Goal: Task Accomplishment & Management: Manage account settings

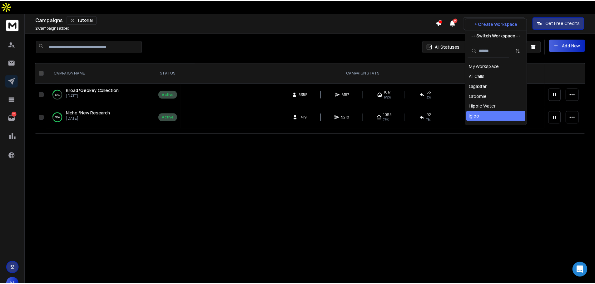
scroll to position [87, 0]
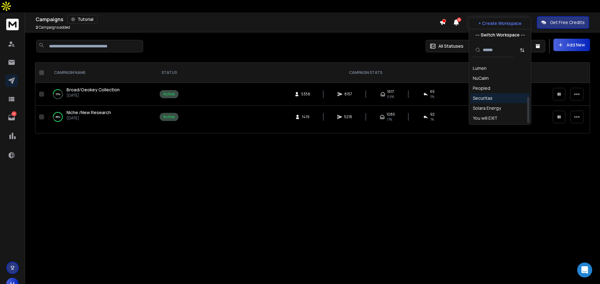
click at [496, 99] on div "Securitas" at bounding box center [499, 98] width 59 height 10
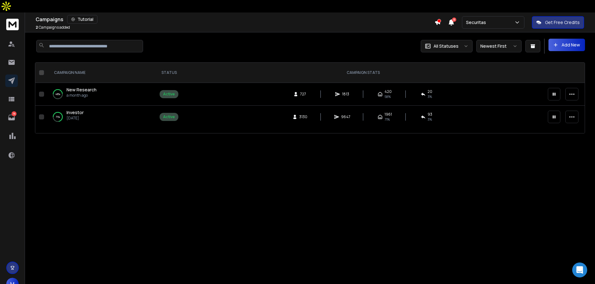
click at [220, 89] on div "727 1813 420 58 % 20 3 %" at bounding box center [363, 94] width 354 height 10
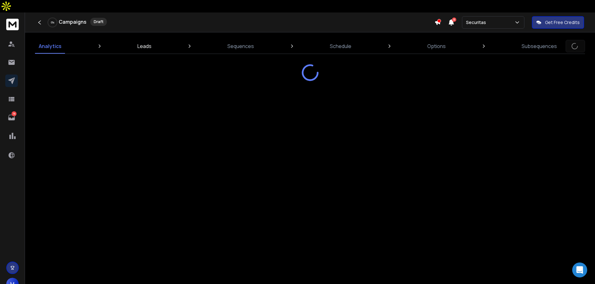
click at [145, 42] on p "Leads" at bounding box center [144, 45] width 14 height 7
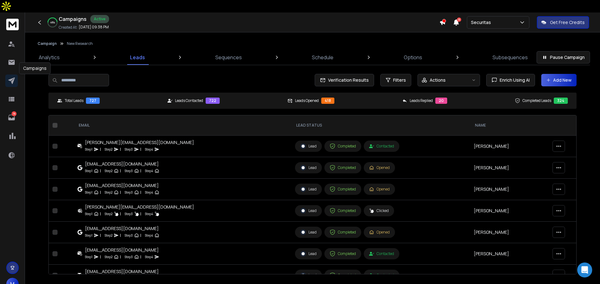
click at [8, 77] on icon at bounding box center [11, 80] width 7 height 7
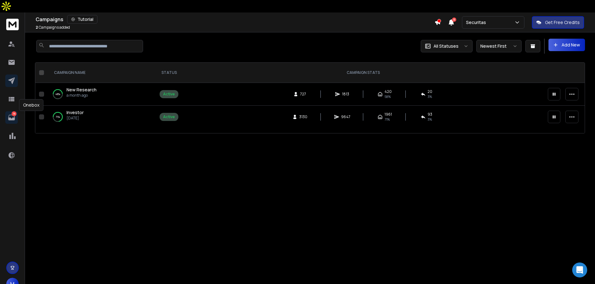
click at [14, 111] on p "79" at bounding box center [14, 113] width 5 height 5
